Goal: Information Seeking & Learning: Check status

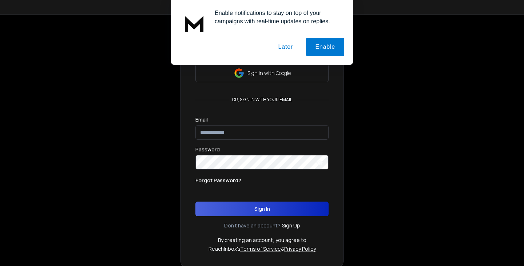
click at [291, 51] on button "Later" at bounding box center [285, 47] width 33 height 18
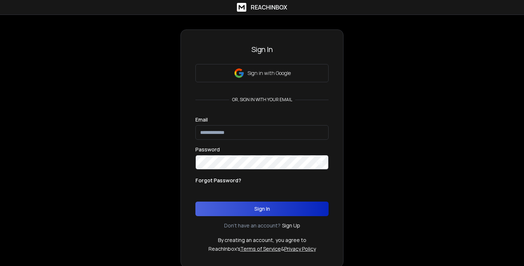
click at [213, 128] on input "email" at bounding box center [261, 132] width 133 height 15
paste input "**********"
type input "**********"
click at [234, 207] on button "Sign In" at bounding box center [261, 209] width 133 height 15
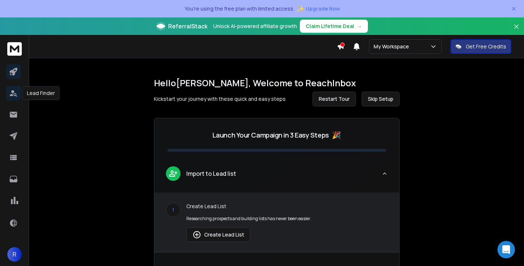
click at [13, 94] on icon at bounding box center [13, 93] width 9 height 9
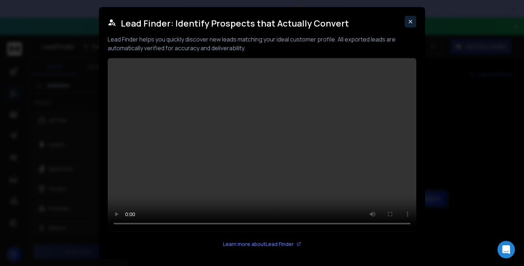
click at [407, 21] on button at bounding box center [411, 22] width 12 height 12
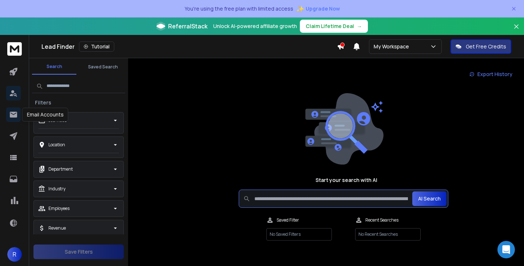
click at [13, 117] on icon at bounding box center [13, 115] width 7 height 6
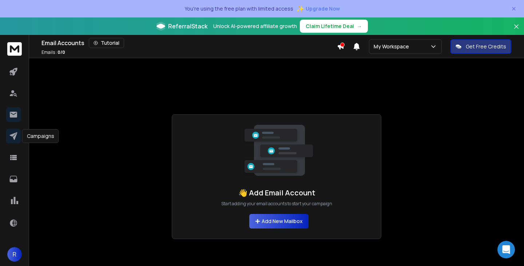
click at [13, 130] on link at bounding box center [13, 136] width 15 height 15
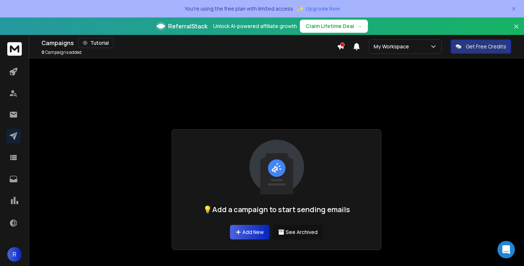
scroll to position [73, 0]
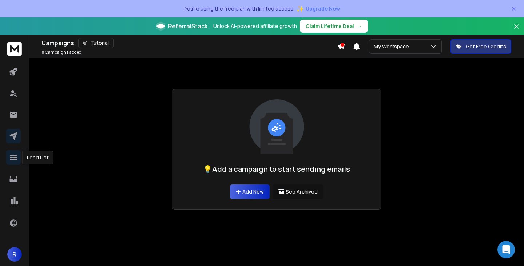
click at [14, 156] on icon at bounding box center [13, 157] width 7 height 5
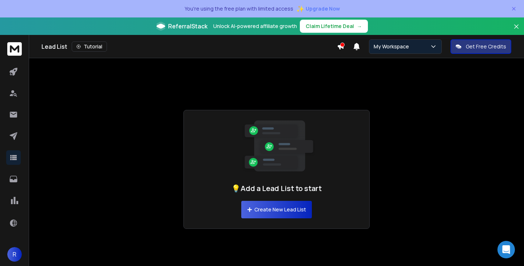
click at [429, 52] on button "My Workspace" at bounding box center [405, 46] width 73 height 15
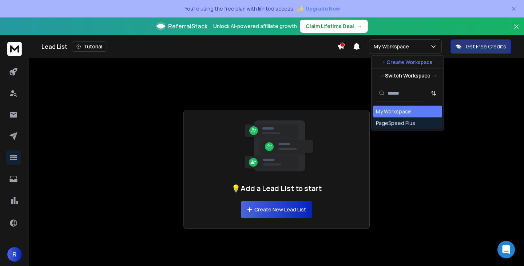
click at [404, 125] on div "PageSpeed Plus" at bounding box center [395, 123] width 39 height 7
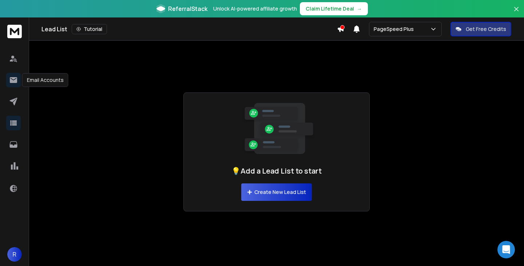
click at [15, 84] on icon at bounding box center [13, 80] width 9 height 9
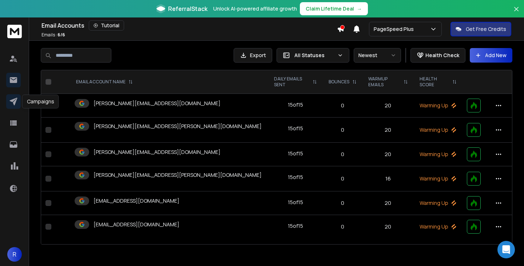
click at [11, 104] on icon at bounding box center [13, 101] width 9 height 9
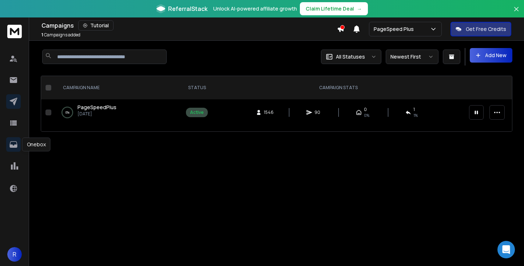
click at [13, 143] on icon at bounding box center [13, 144] width 9 height 9
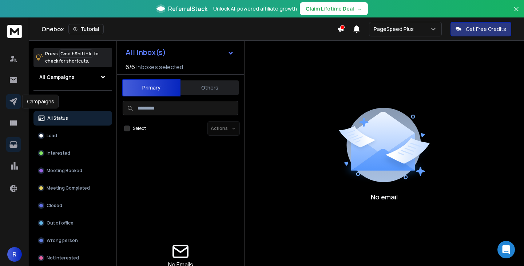
click at [13, 97] on icon at bounding box center [13, 101] width 9 height 9
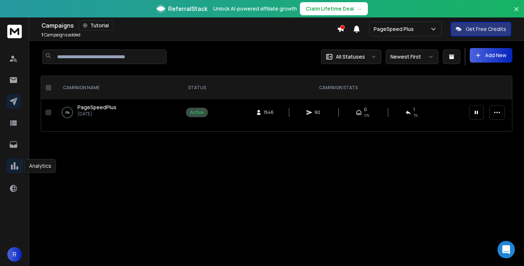
click at [8, 173] on link at bounding box center [14, 166] width 17 height 17
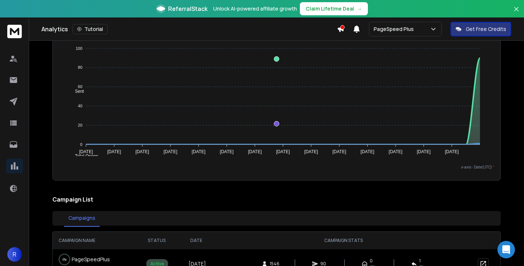
scroll to position [163, 0]
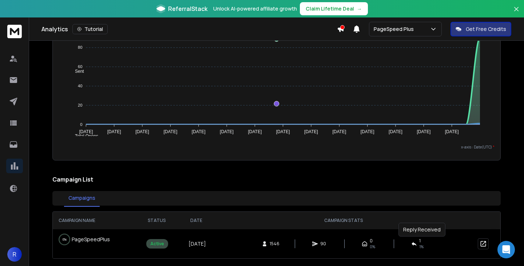
click at [418, 242] on span at bounding box center [413, 243] width 7 height 7
click at [483, 242] on icon at bounding box center [482, 243] width 7 height 7
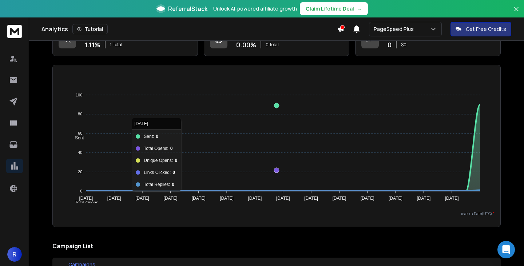
scroll to position [0, 0]
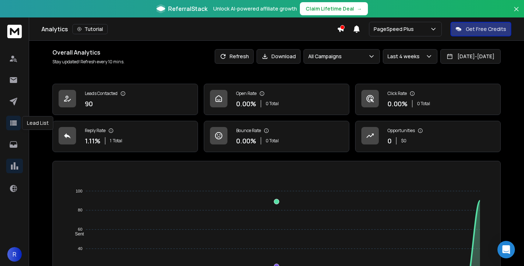
click at [16, 122] on icon at bounding box center [13, 122] width 7 height 5
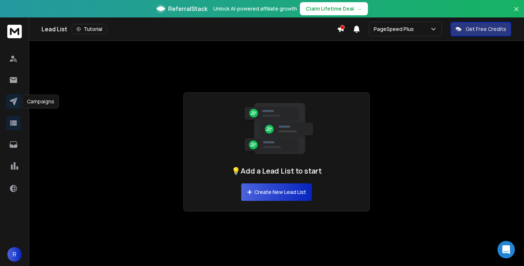
click at [10, 99] on icon at bounding box center [13, 101] width 9 height 9
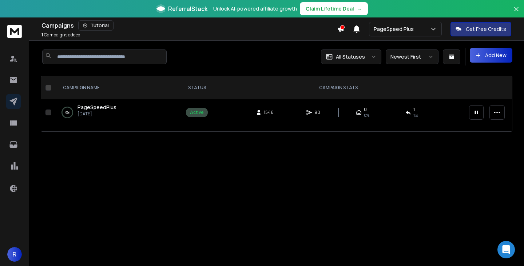
click at [79, 105] on span "PageSpeedPlus" at bounding box center [96, 107] width 39 height 7
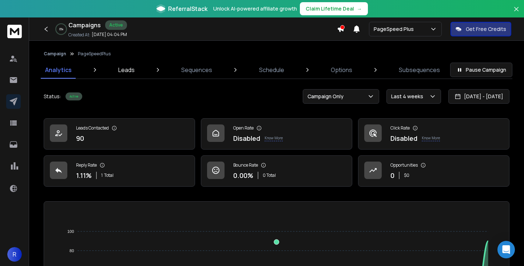
click at [142, 58] on div "Campaign PageSpeedPlus Analytics Leads Sequences Schedule Options Subsequences …" at bounding box center [276, 63] width 471 height 31
click at [134, 73] on p "Leads" at bounding box center [126, 69] width 16 height 9
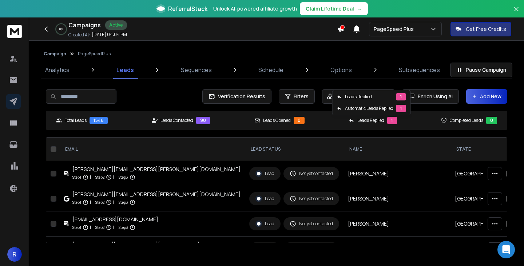
click at [364, 109] on p "Automatic Leads Replied" at bounding box center [369, 108] width 48 height 6
click at [289, 96] on icon "button" at bounding box center [288, 96] width 6 height 6
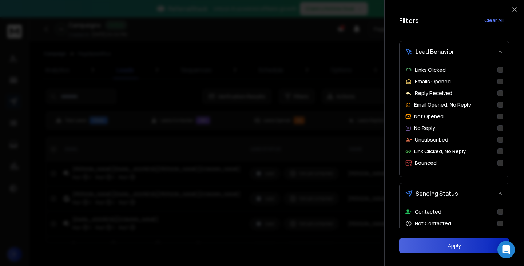
click at [341, 85] on div at bounding box center [262, 133] width 524 height 266
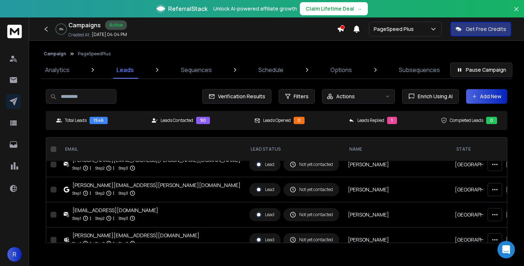
scroll to position [12, 0]
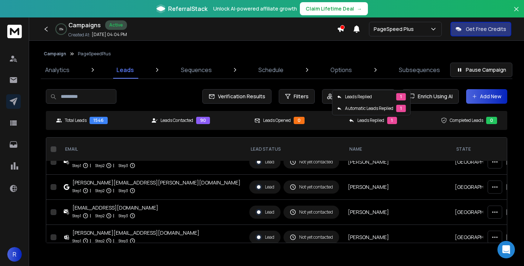
click at [367, 118] on p "Leads Replied" at bounding box center [370, 121] width 27 height 6
click at [394, 122] on div "1" at bounding box center [392, 120] width 10 height 7
click at [349, 122] on icon at bounding box center [351, 121] width 4 height 4
click at [295, 96] on span "Filters" at bounding box center [301, 96] width 15 height 7
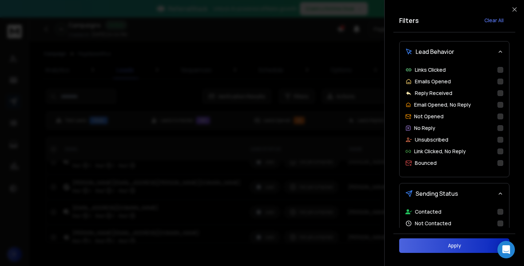
click at [434, 93] on p "Reply Received" at bounding box center [433, 92] width 37 height 7
click at [497, 93] on button "Reply Received" at bounding box center [500, 93] width 6 height 6
click at [451, 247] on button "Apply" at bounding box center [454, 245] width 110 height 15
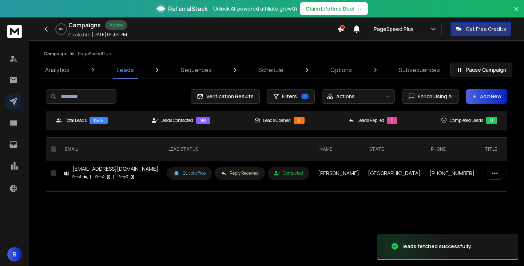
click at [111, 170] on div "luci@weareyellowball.com" at bounding box center [115, 168] width 86 height 7
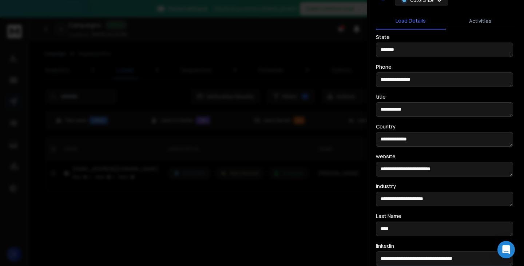
scroll to position [0, 0]
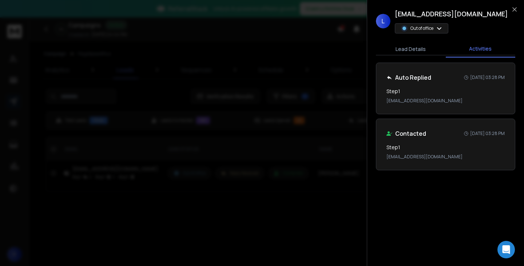
click at [490, 51] on button "Activities" at bounding box center [481, 49] width 70 height 17
click at [417, 80] on div "Auto Replied" at bounding box center [408, 77] width 45 height 9
click at [475, 107] on div "Auto Replied Oct 10, 2025, 03:28 PM Step 1 rharris@teampagspedplus.pro" at bounding box center [445, 89] width 139 height 52
click at [423, 104] on div "Auto Replied Oct 10, 2025, 03:28 PM Step 1 rharris@teampagspedplus.pro" at bounding box center [445, 89] width 139 height 52
click at [391, 92] on h3 "Step 1" at bounding box center [393, 91] width 14 height 7
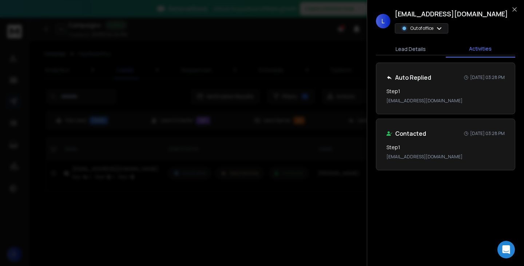
click at [406, 99] on p "rharris@teampagspedplus.pro" at bounding box center [445, 101] width 118 height 6
click at [389, 74] on div "Auto Replied" at bounding box center [408, 77] width 45 height 9
click at [389, 76] on icon at bounding box center [389, 78] width 6 height 6
click at [513, 11] on icon "button" at bounding box center [515, 10] width 4 height 4
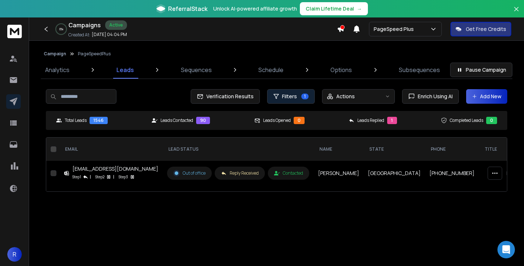
click at [309, 97] on button "Filters 1" at bounding box center [291, 96] width 48 height 15
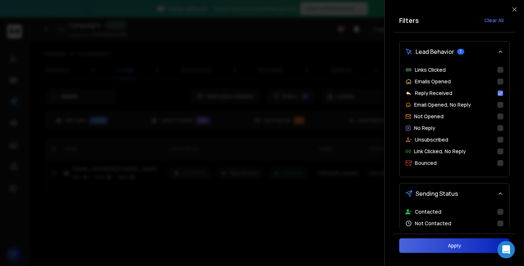
click at [498, 92] on button "Reply Received" at bounding box center [500, 93] width 6 height 6
click at [413, 242] on button "Apply" at bounding box center [454, 245] width 110 height 15
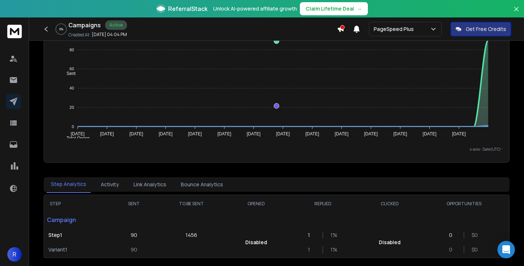
scroll to position [206, 0]
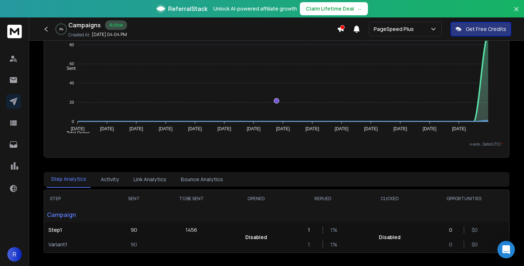
click at [305, 232] on div "1 1 % 1 1 %" at bounding box center [323, 237] width 66 height 22
click at [247, 243] on td "Disabled" at bounding box center [256, 237] width 59 height 31
click at [57, 230] on p "Step 1" at bounding box center [77, 229] width 59 height 7
click at [157, 224] on td "1456" at bounding box center [191, 237] width 70 height 31
click at [113, 181] on button "Activity" at bounding box center [109, 179] width 27 height 16
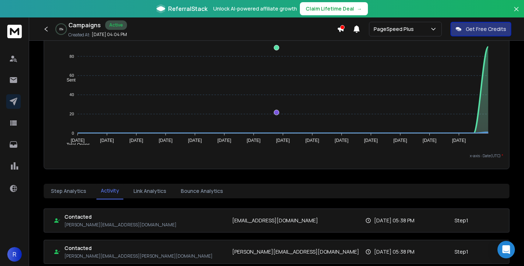
scroll to position [198, 0]
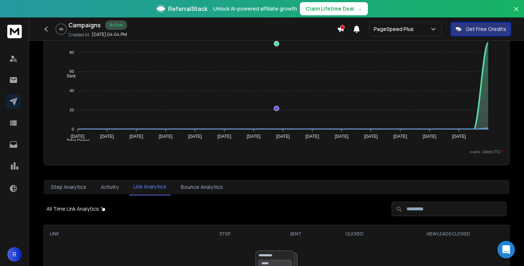
click at [147, 188] on button "Link Analytics" at bounding box center [149, 187] width 41 height 17
click at [72, 184] on button "Step Analytics" at bounding box center [69, 187] width 44 height 16
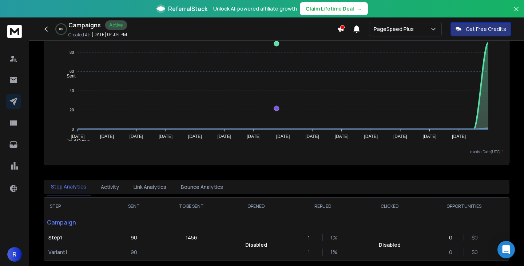
scroll to position [206, 0]
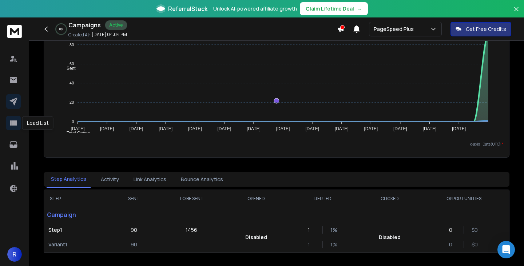
click at [13, 128] on link at bounding box center [13, 123] width 15 height 15
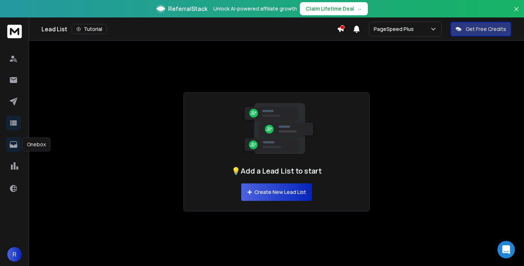
click at [13, 142] on icon at bounding box center [13, 144] width 9 height 9
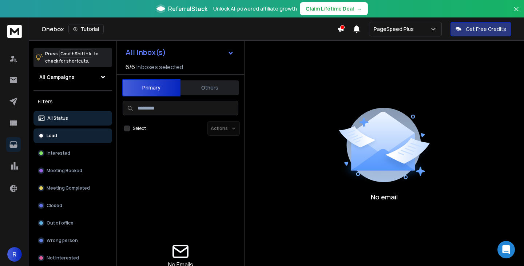
click at [63, 139] on button "Lead" at bounding box center [72, 135] width 79 height 15
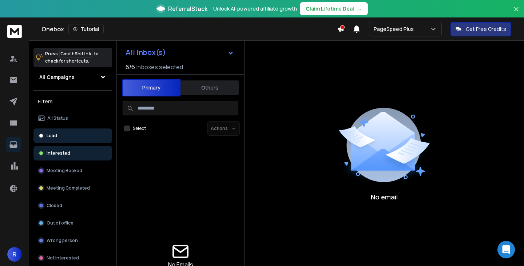
click at [63, 148] on button "Interested" at bounding box center [72, 153] width 79 height 15
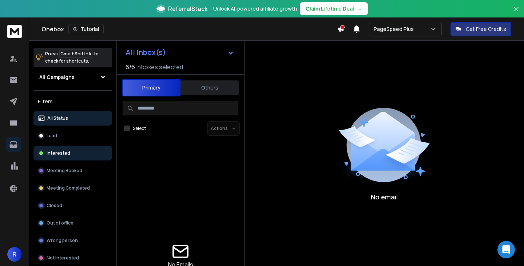
click at [63, 124] on button "All Status" at bounding box center [72, 118] width 79 height 15
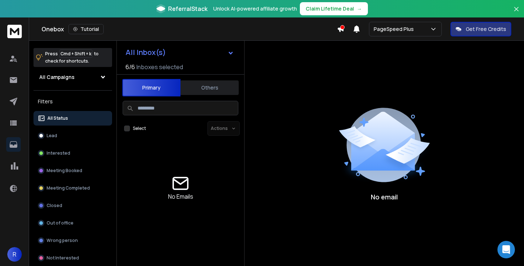
scroll to position [71, 0]
click at [13, 166] on icon at bounding box center [14, 165] width 11 height 11
